Goal: Navigation & Orientation: Find specific page/section

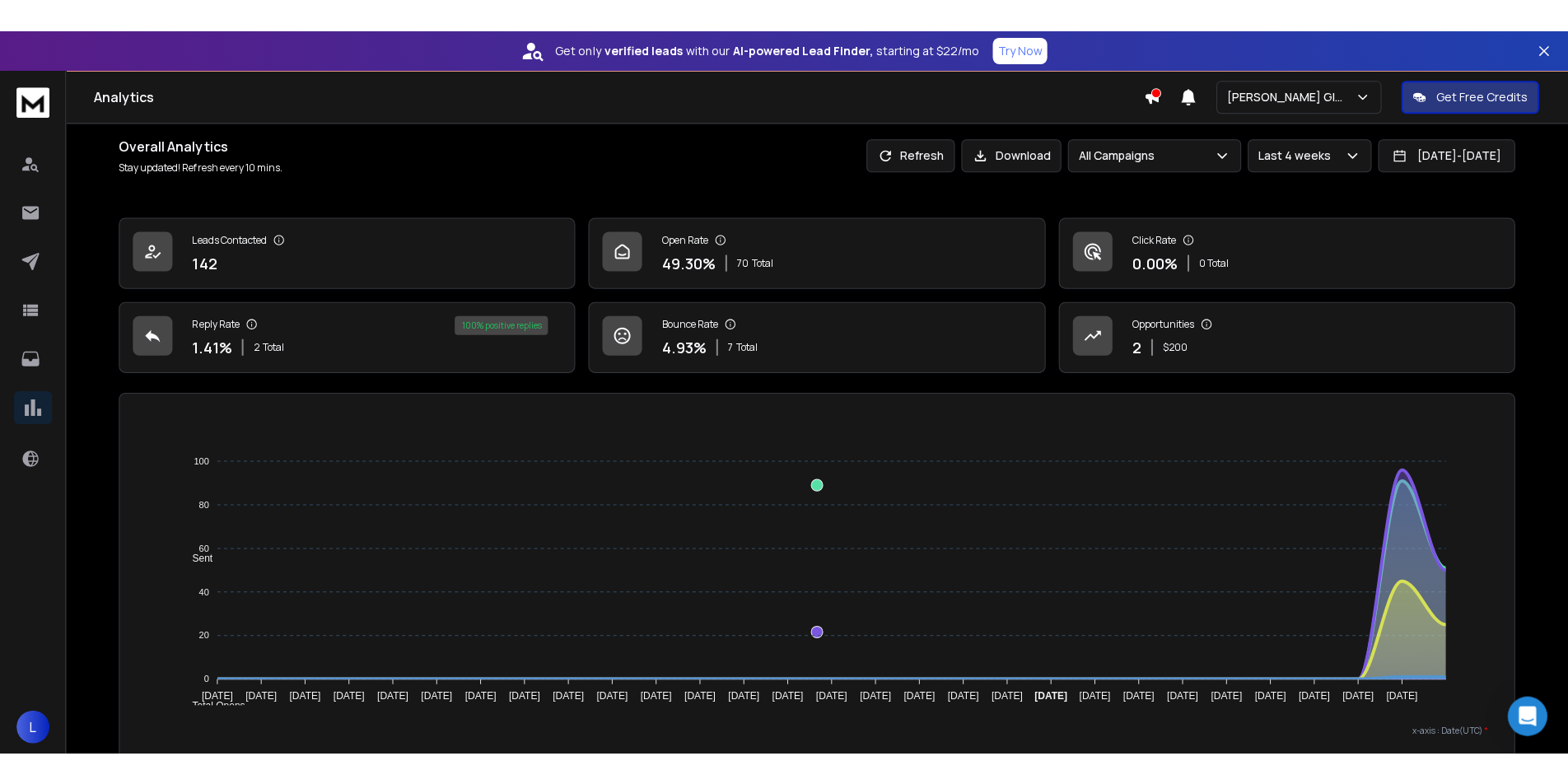
scroll to position [2, 0]
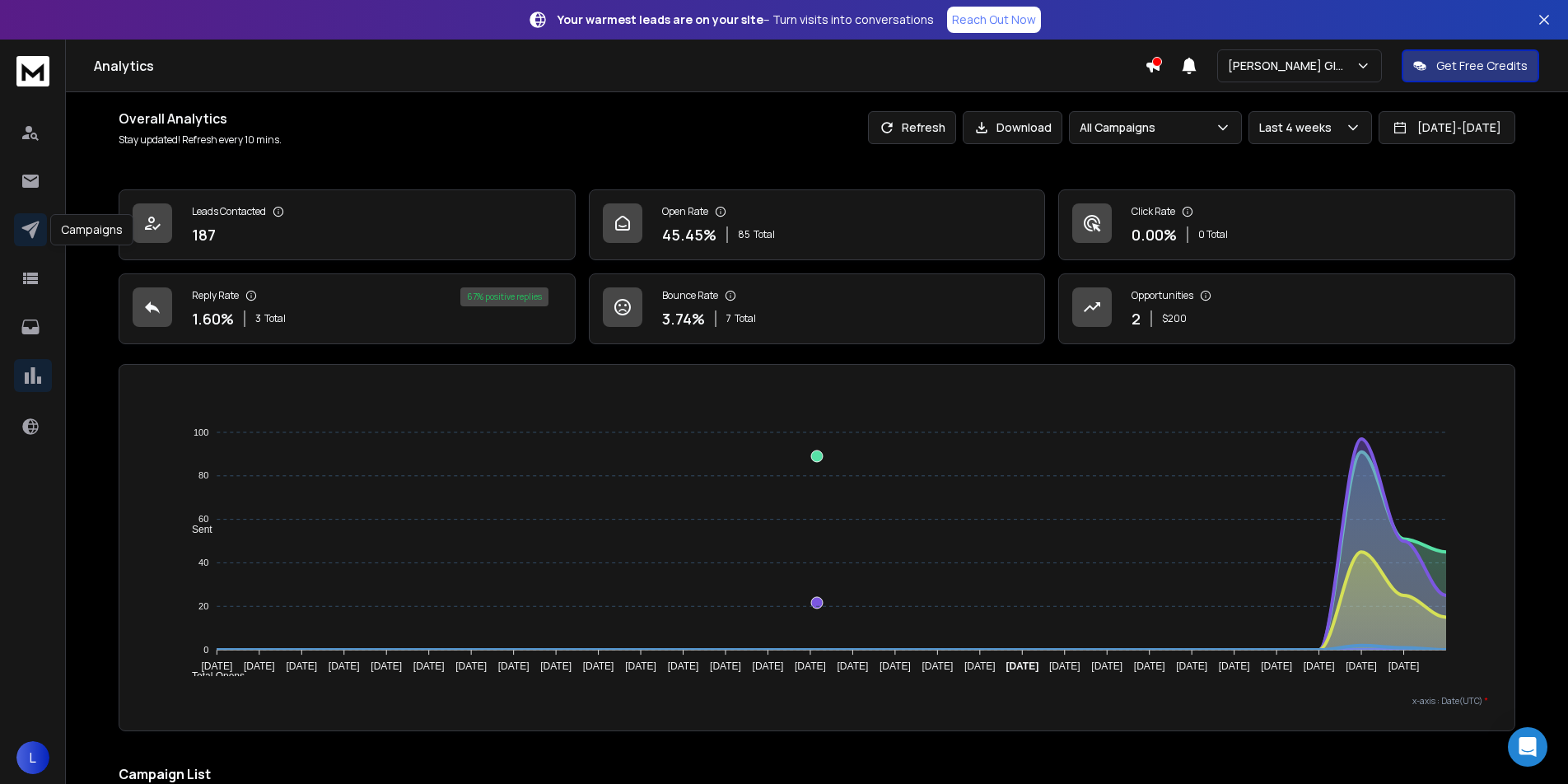
click at [32, 237] on icon at bounding box center [30, 230] width 18 height 18
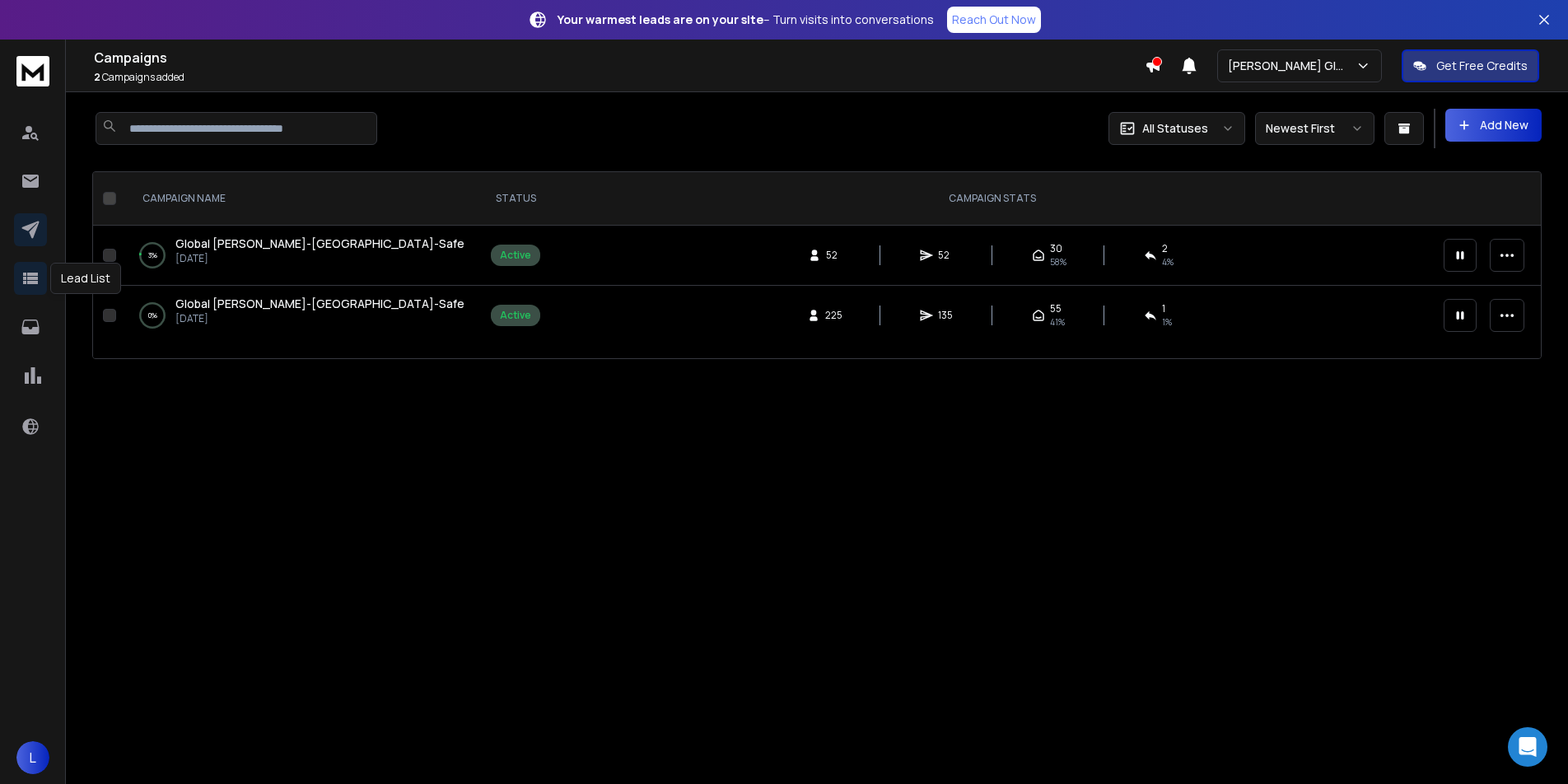
click at [28, 276] on icon at bounding box center [30, 278] width 20 height 20
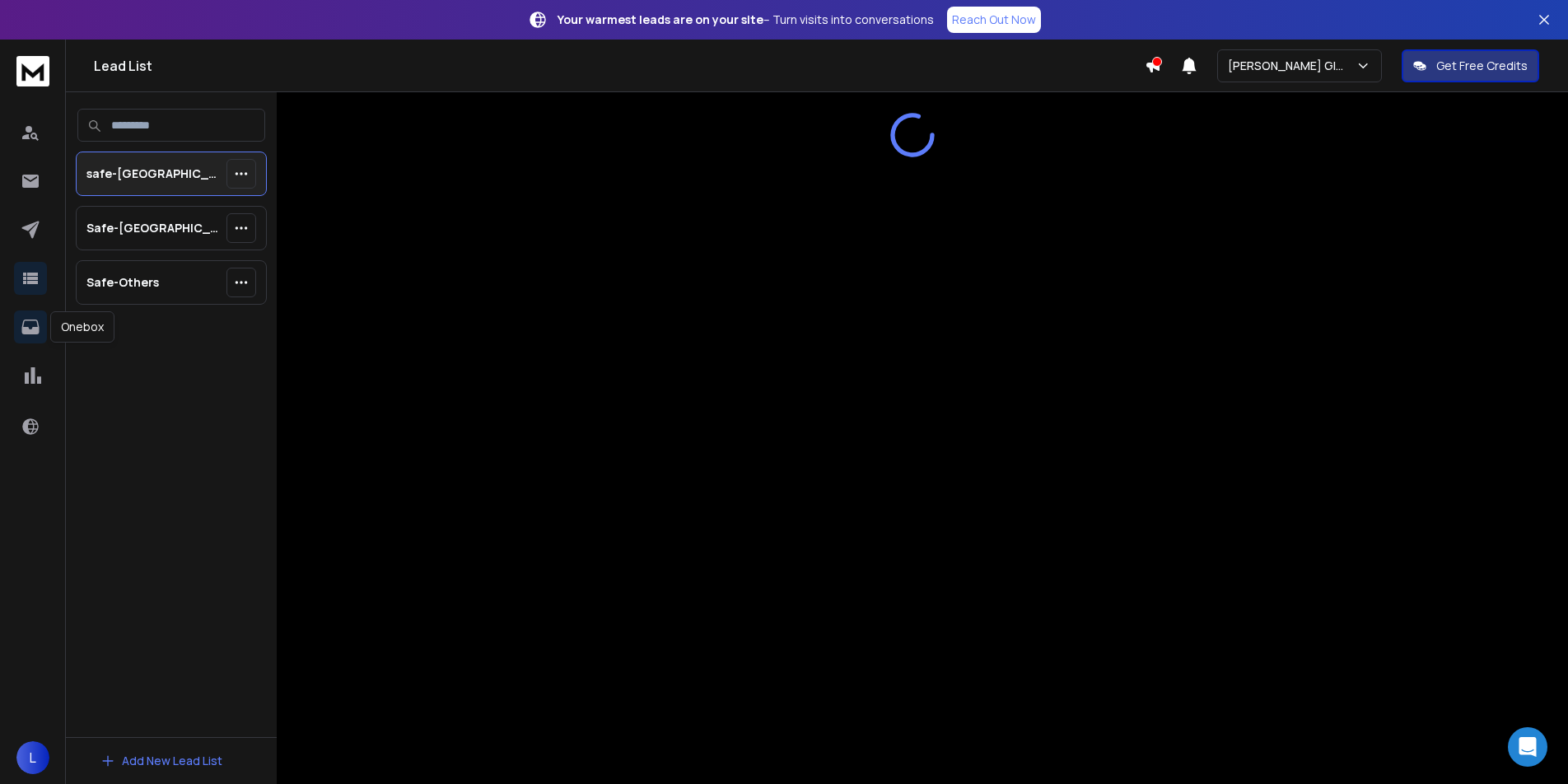
click at [29, 325] on icon at bounding box center [30, 327] width 20 height 20
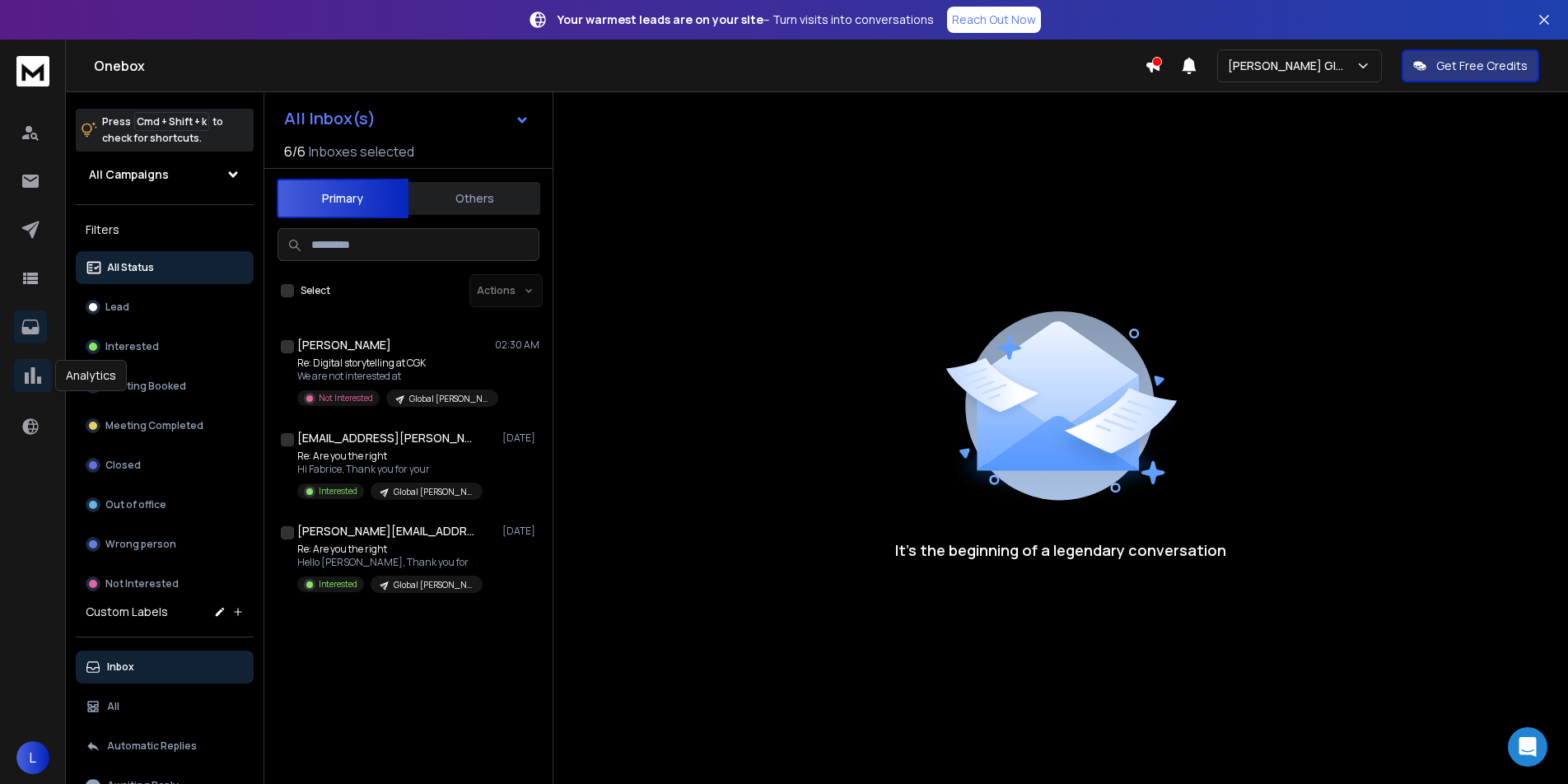
click at [31, 376] on icon at bounding box center [33, 375] width 17 height 17
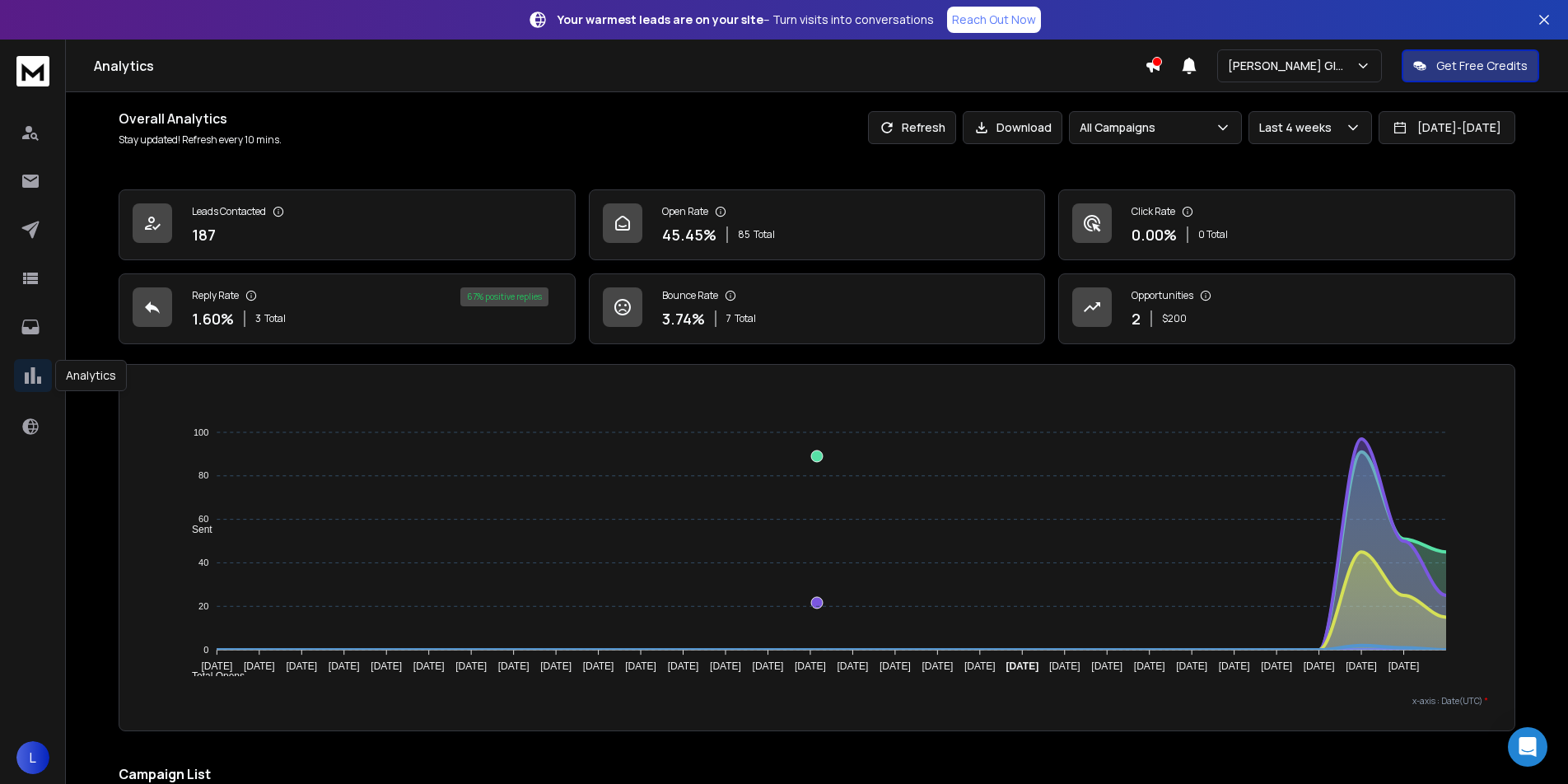
click at [38, 382] on icon at bounding box center [33, 375] width 17 height 17
click at [27, 131] on circle at bounding box center [28, 129] width 6 height 6
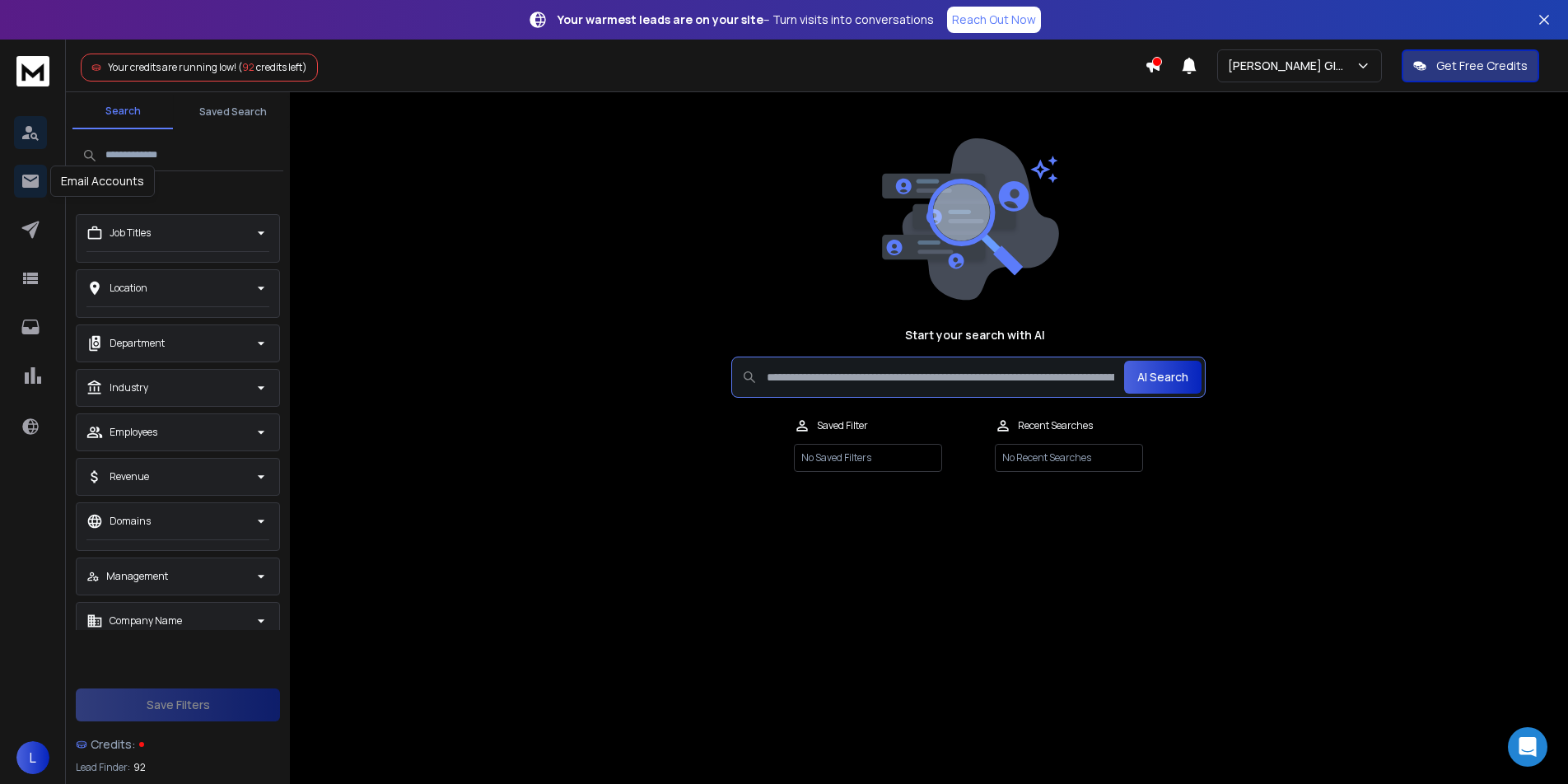
click at [28, 176] on icon at bounding box center [30, 181] width 17 height 13
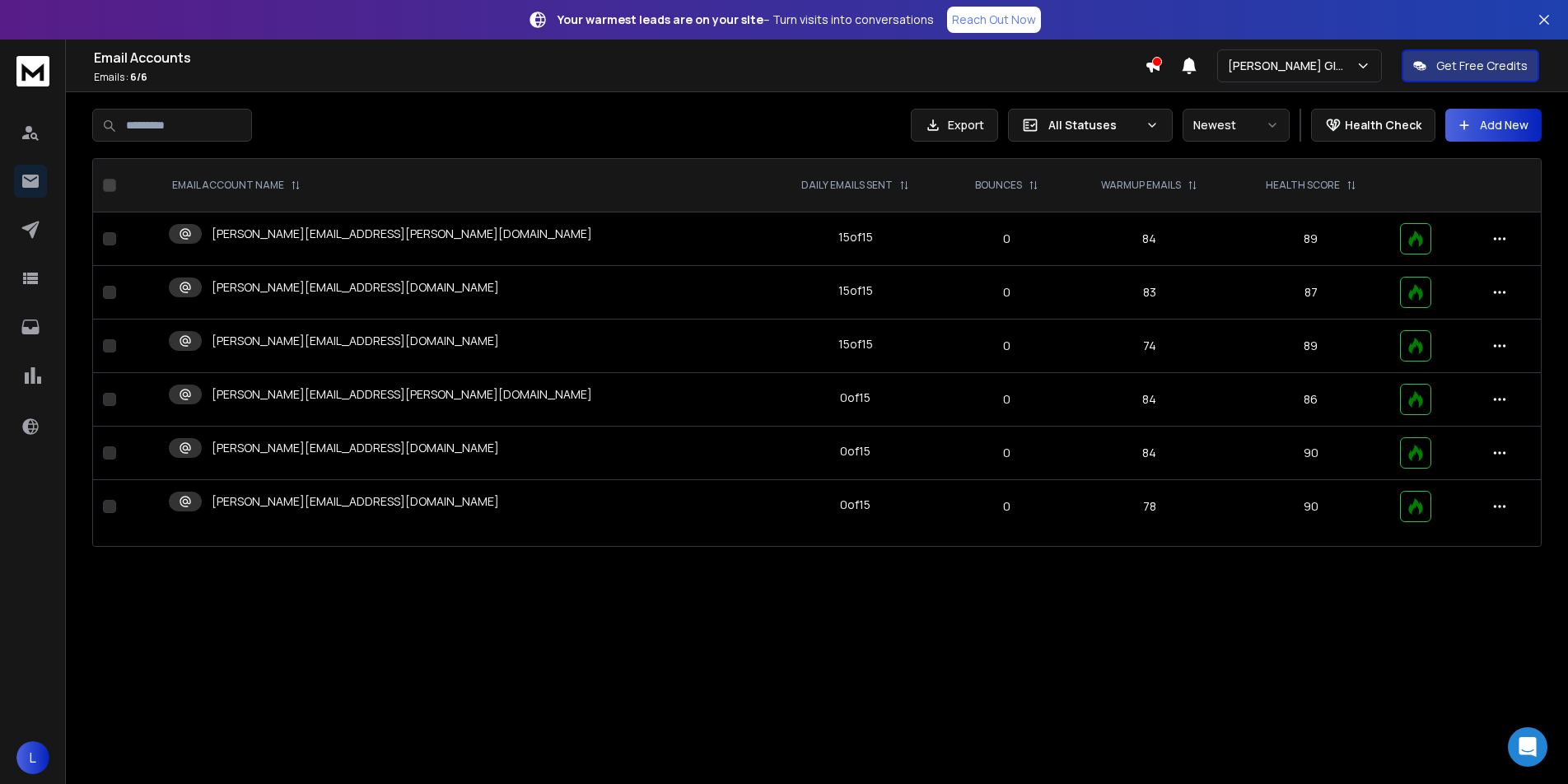
click at [1408, 455] on icon at bounding box center [1415, 453] width 14 height 17
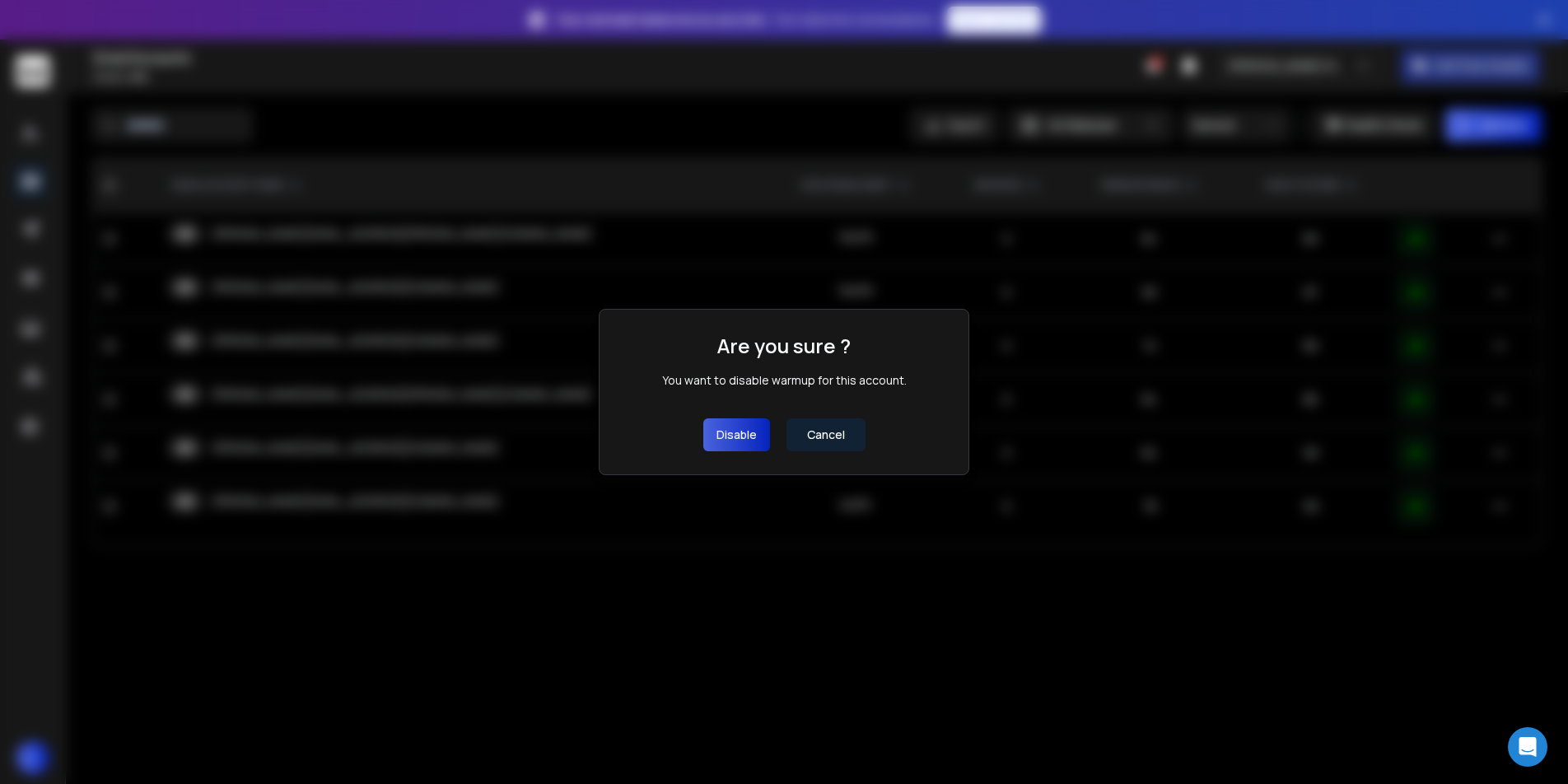
click at [815, 437] on button "Cancel" at bounding box center [826, 435] width 79 height 33
